Goal: Task Accomplishment & Management: Use online tool/utility

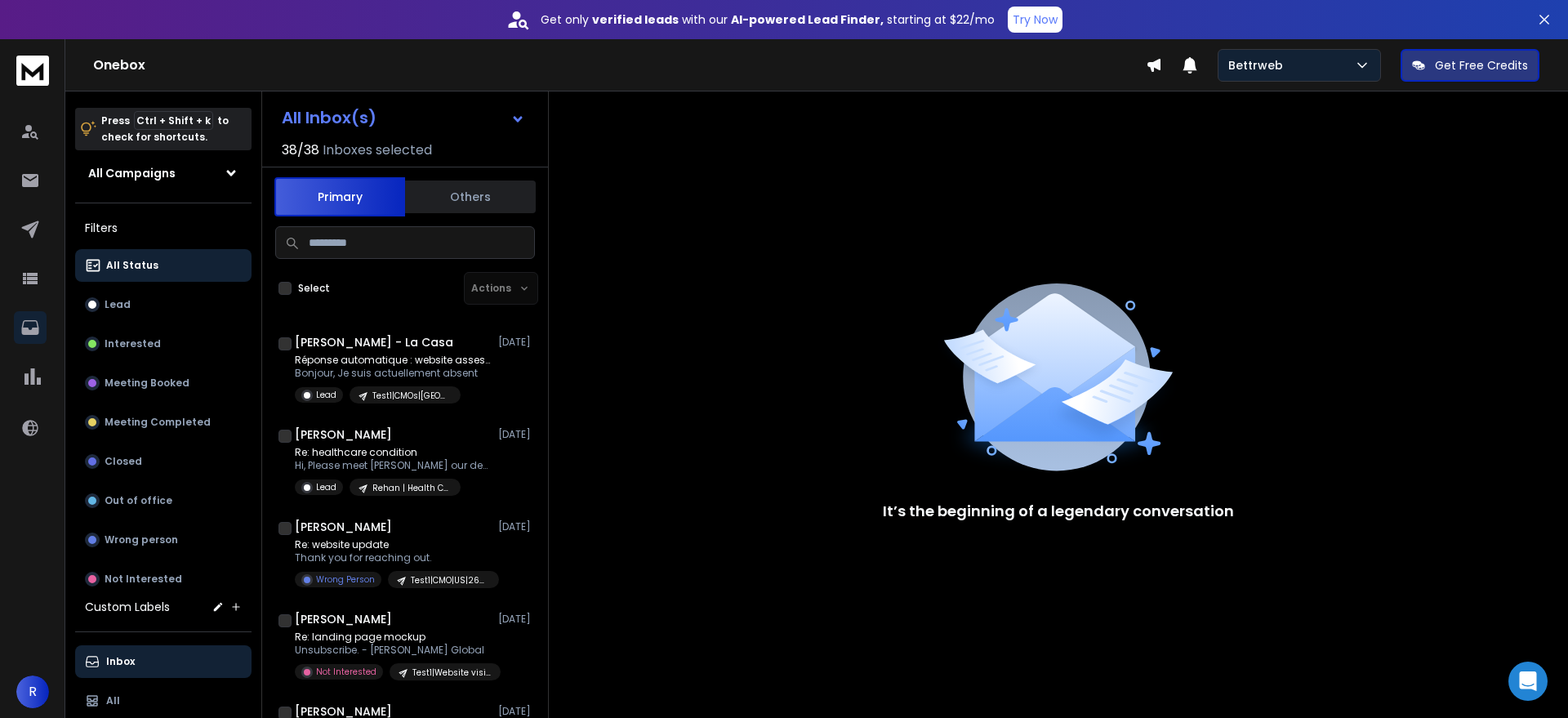
click at [1303, 73] on button "Bettrweb" at bounding box center [1299, 65] width 164 height 33
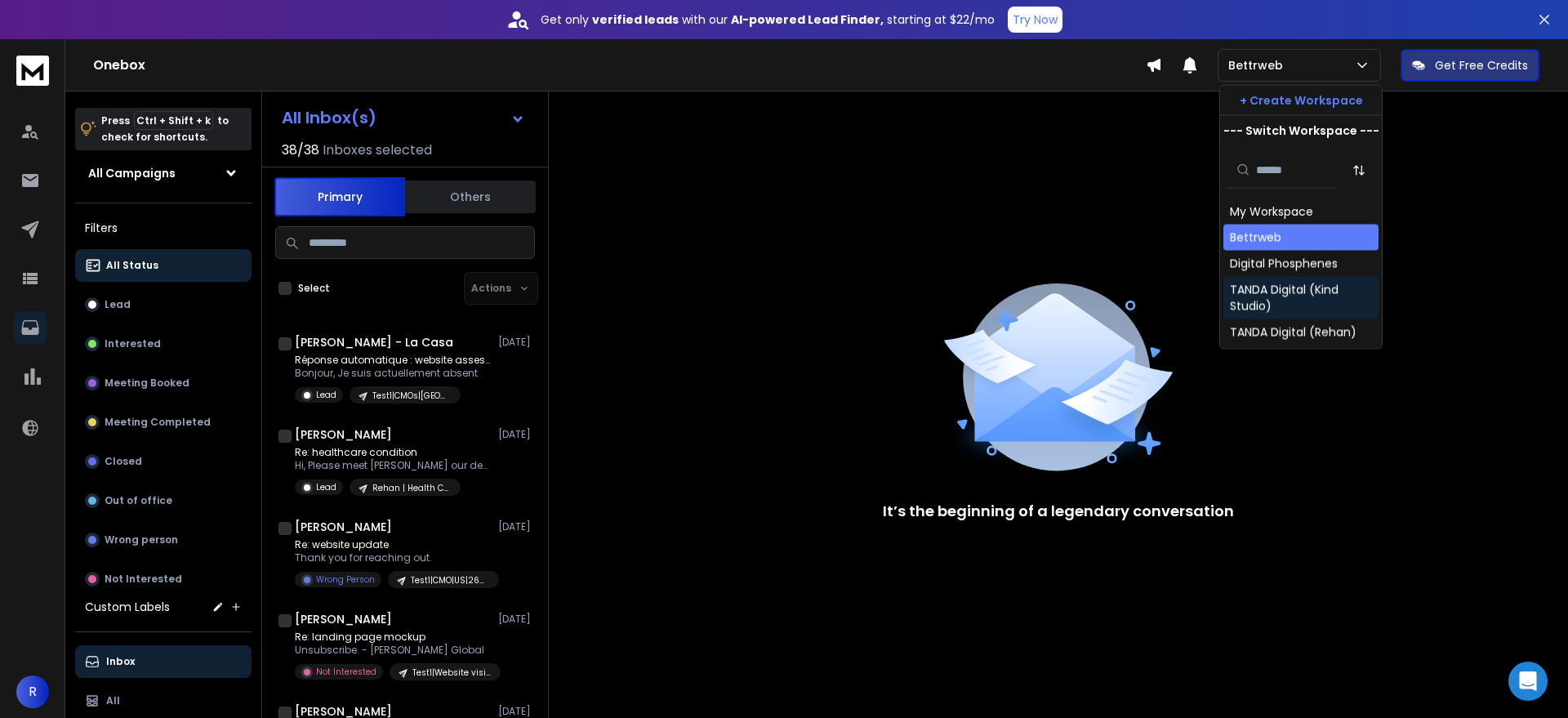
click at [1296, 285] on div "TANDA Digital (Kind Studio)" at bounding box center [1301, 298] width 143 height 33
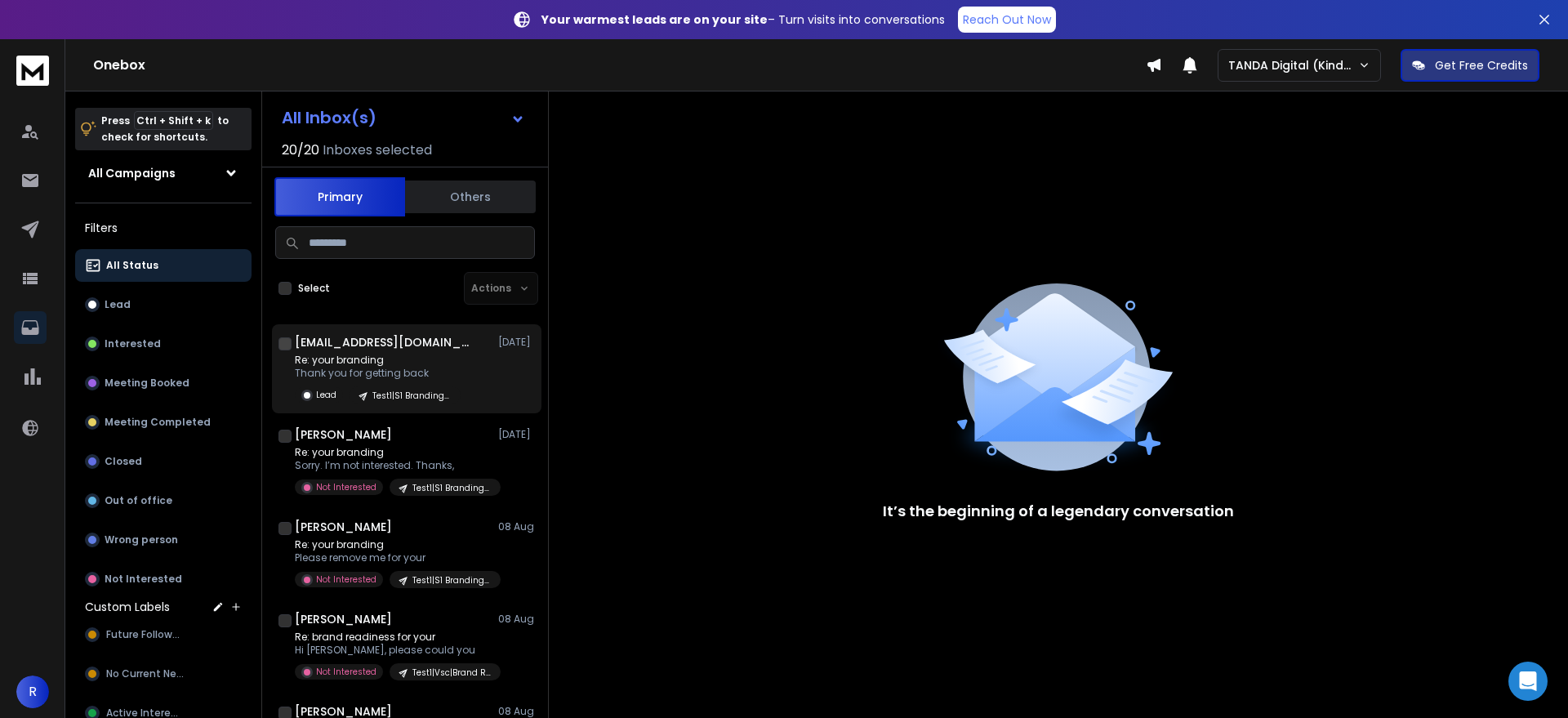
click at [398, 356] on p "Re: your branding" at bounding box center [378, 360] width 166 height 13
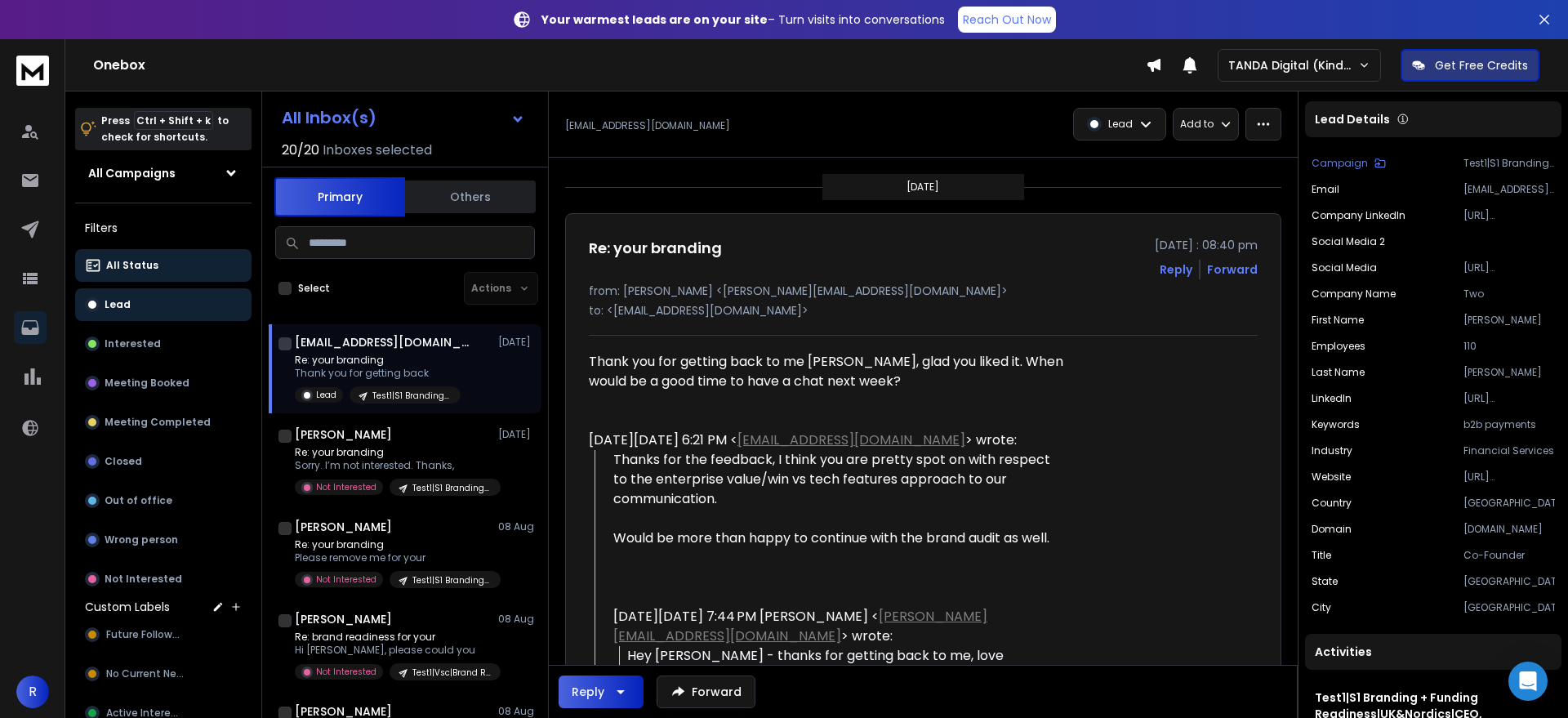
click at [136, 304] on button "Lead" at bounding box center [164, 305] width 177 height 33
